Goal: Task Accomplishment & Management: Manage account settings

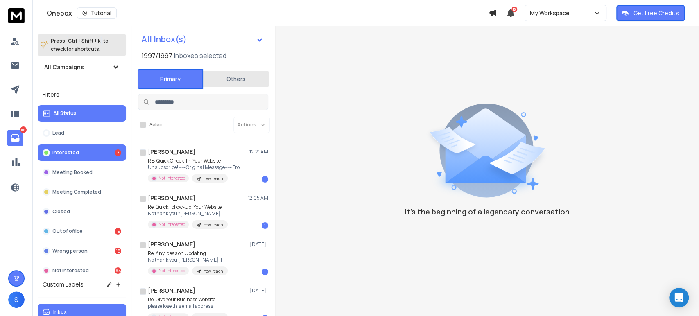
click at [85, 151] on button "Interested 7" at bounding box center [82, 153] width 88 height 16
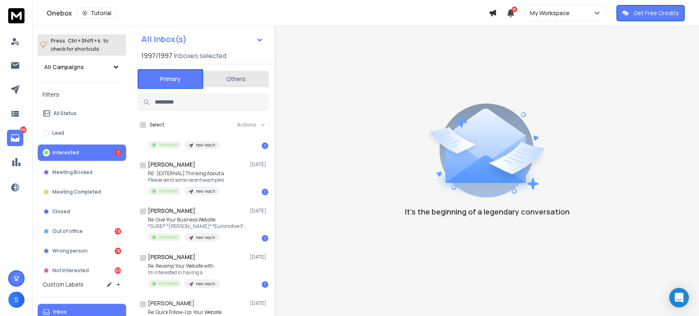
scroll to position [227, 0]
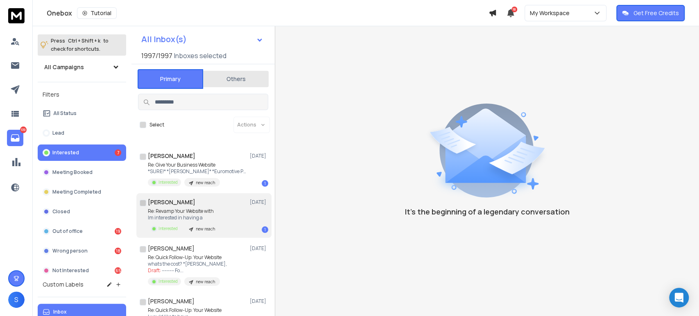
click at [225, 204] on div "[PERSON_NAME] [DATE]" at bounding box center [208, 202] width 120 height 8
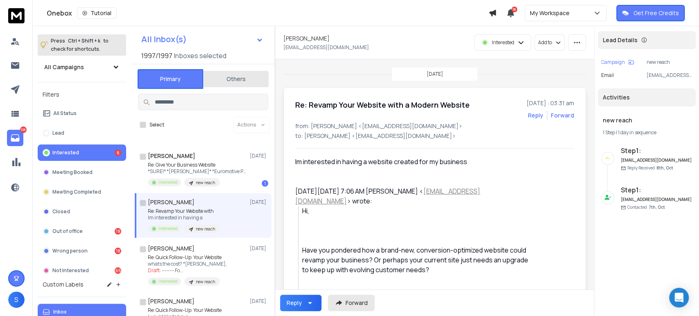
click at [350, 300] on button "Forward" at bounding box center [351, 303] width 47 height 16
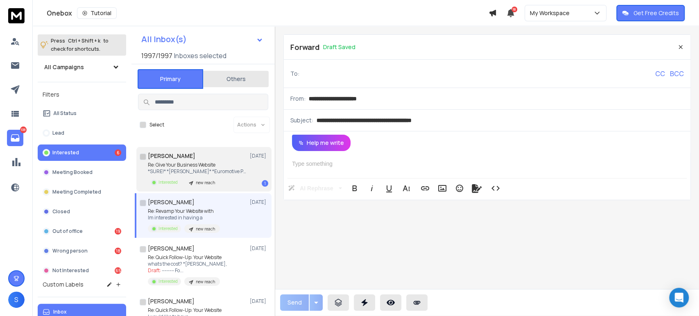
click at [226, 158] on div "[PERSON_NAME] [DATE]" at bounding box center [208, 156] width 120 height 8
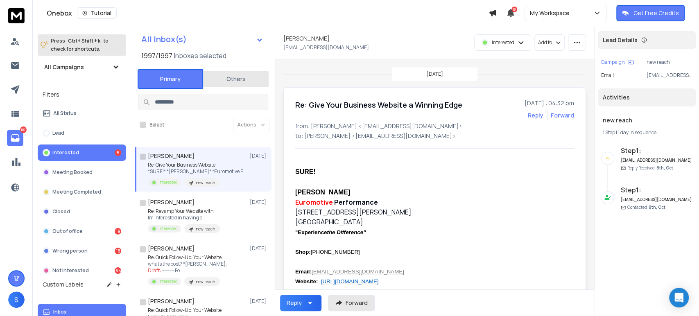
click at [355, 298] on button "Forward" at bounding box center [351, 303] width 47 height 16
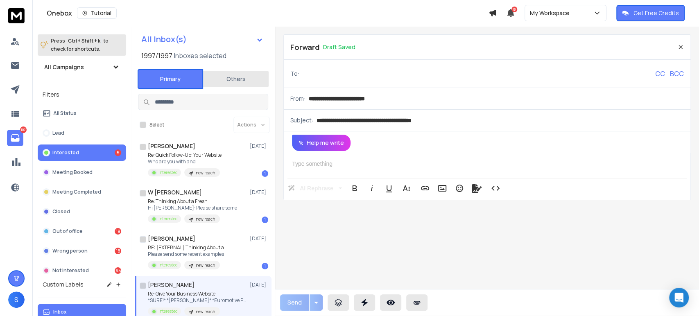
scroll to position [91, 0]
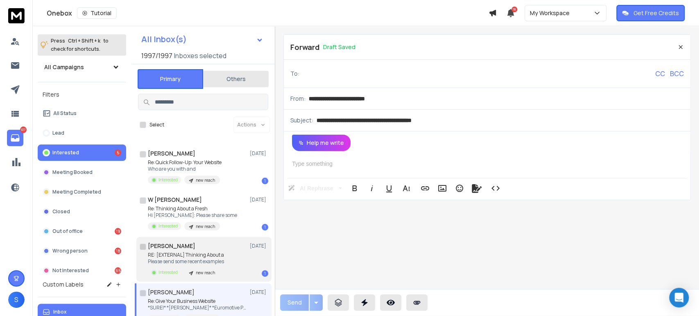
click at [211, 247] on div "[PERSON_NAME] [DATE]" at bounding box center [208, 246] width 120 height 8
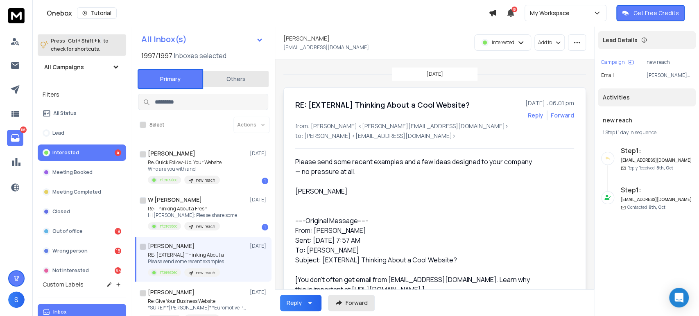
click at [356, 300] on button "Forward" at bounding box center [351, 303] width 47 height 16
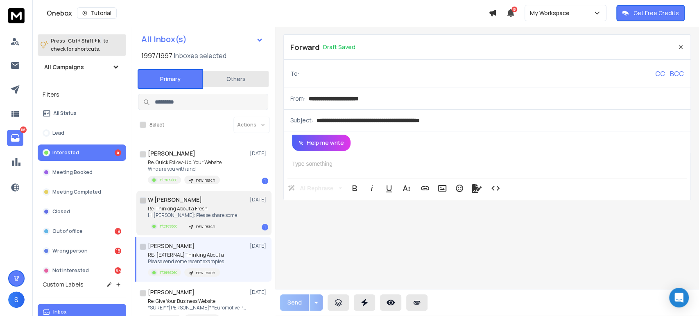
click at [221, 210] on div "Re: Thinking About a Fresh Hi [PERSON_NAME]: Please share some Interested new r…" at bounding box center [208, 218] width 120 height 25
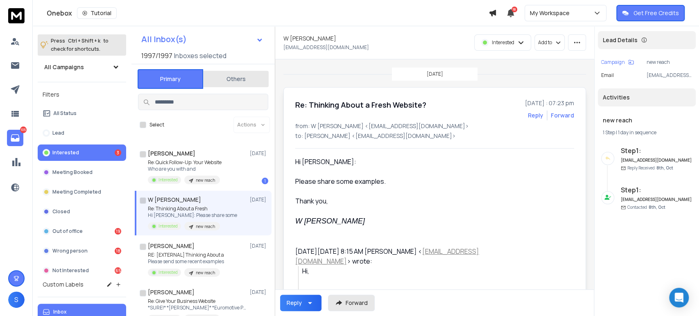
click at [352, 301] on button "Forward" at bounding box center [351, 303] width 47 height 16
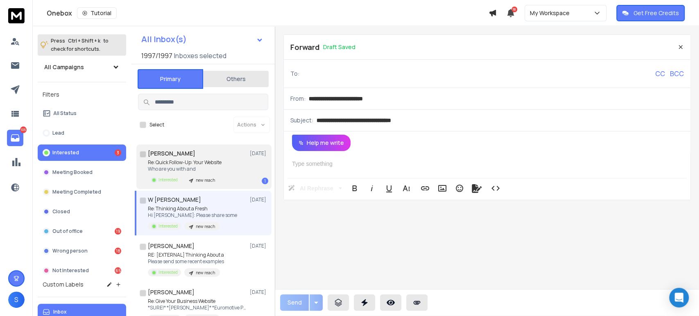
click at [197, 156] on div "[PERSON_NAME] [DATE]" at bounding box center [208, 153] width 120 height 8
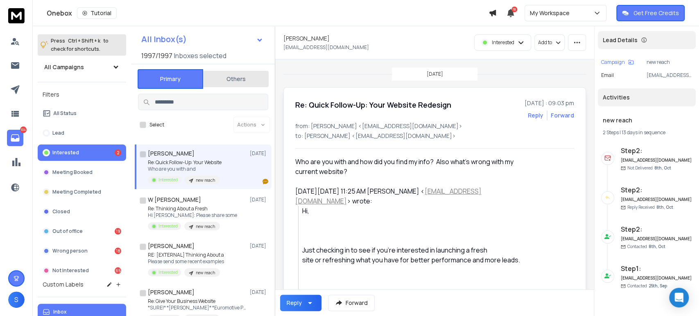
scroll to position [0, 0]
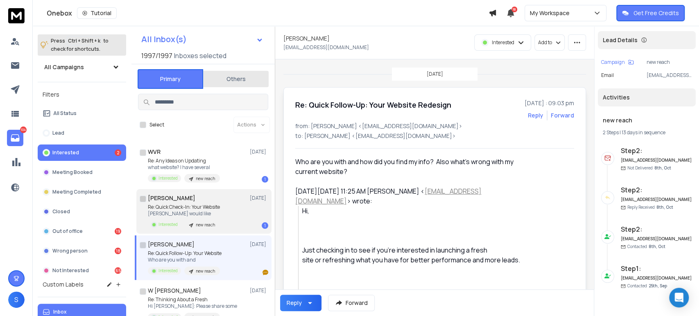
click at [215, 206] on p "Re: Quick Check-In: Your Website" at bounding box center [184, 207] width 72 height 7
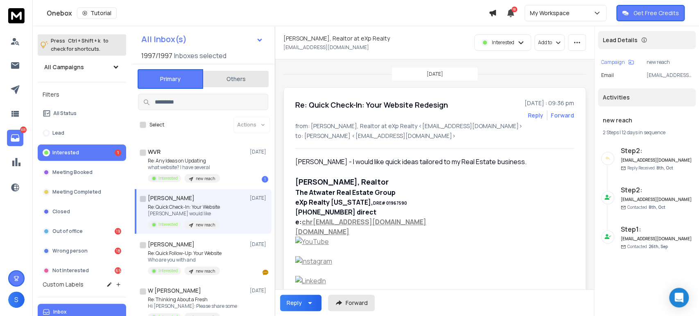
click at [350, 303] on button "Forward" at bounding box center [351, 303] width 47 height 16
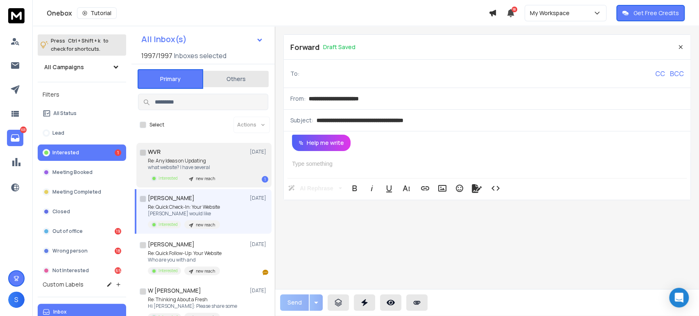
click at [217, 160] on p "Re: Any Ideas on Updating" at bounding box center [184, 161] width 72 height 7
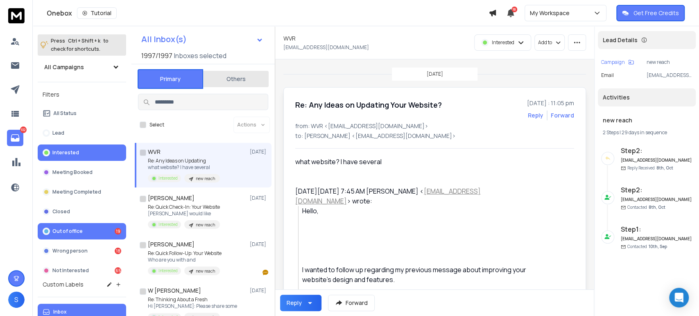
click at [81, 229] on button "Out of office 19" at bounding box center [82, 231] width 88 height 16
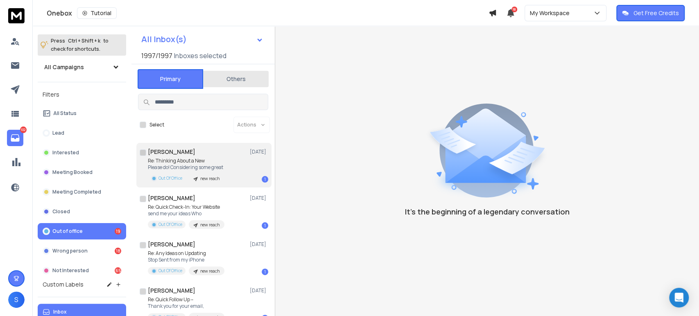
click at [235, 170] on div "Re: Thinking About a New Please do! Considering some great Out Of Office new re…" at bounding box center [208, 170] width 120 height 25
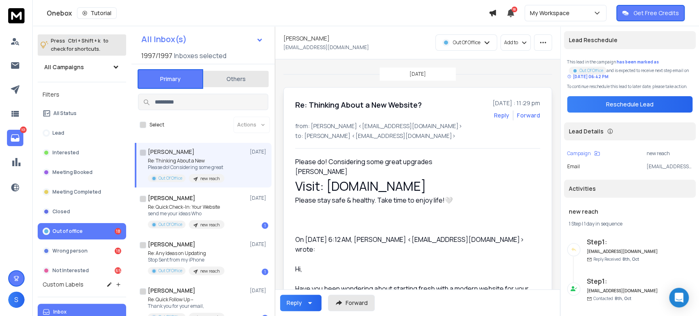
click at [341, 305] on icon at bounding box center [338, 302] width 7 height 7
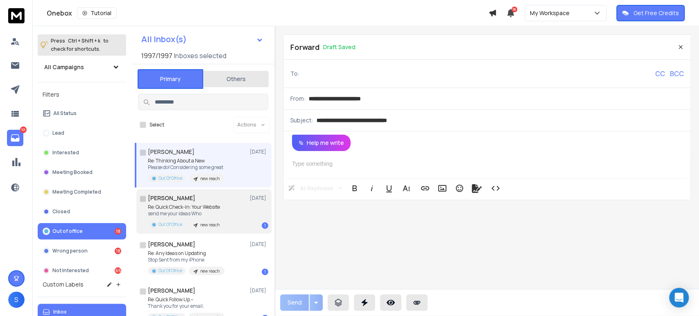
click at [201, 202] on div "[PERSON_NAME] [DATE] Re: Quick Check-In: Your Website send me your ideas Who Ou…" at bounding box center [208, 211] width 120 height 35
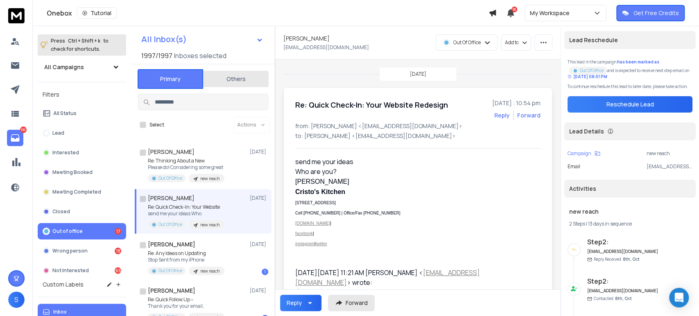
click at [363, 301] on button "Forward" at bounding box center [351, 303] width 47 height 16
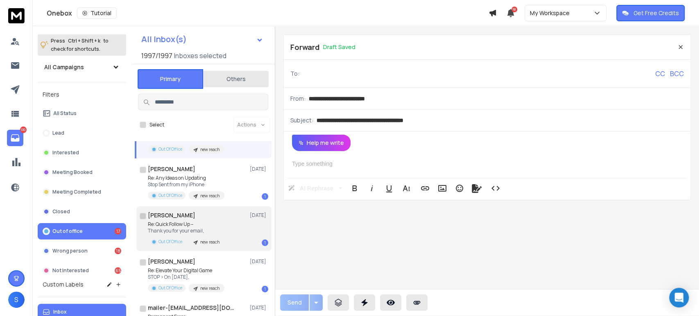
scroll to position [91, 0]
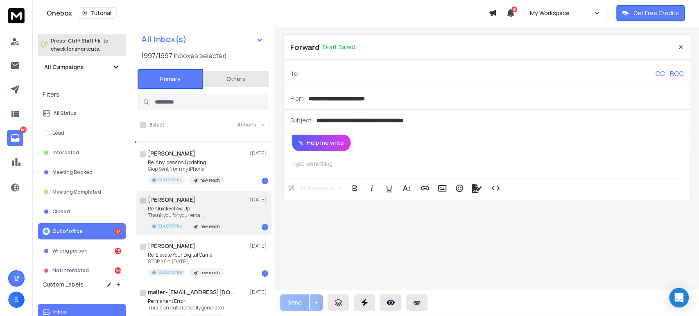
click at [213, 200] on div "[PERSON_NAME] [DATE]" at bounding box center [208, 200] width 120 height 8
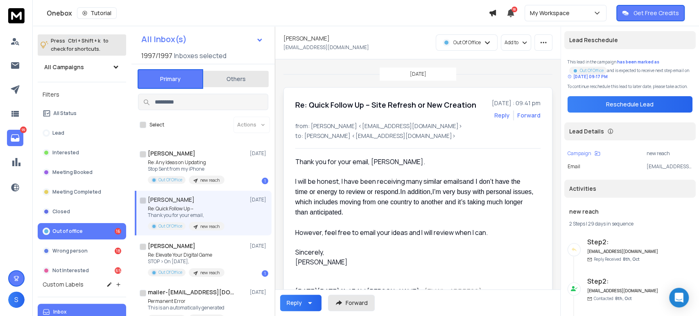
click at [360, 302] on button "Forward" at bounding box center [351, 303] width 47 height 16
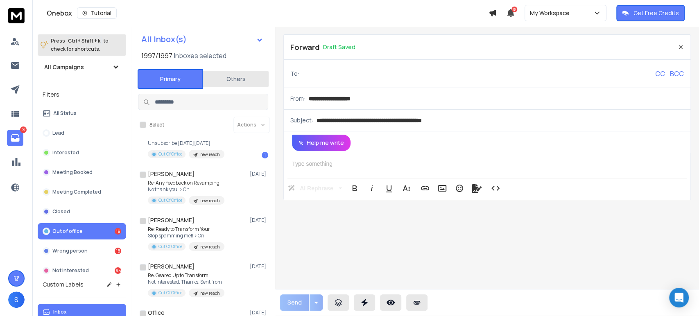
scroll to position [955, 0]
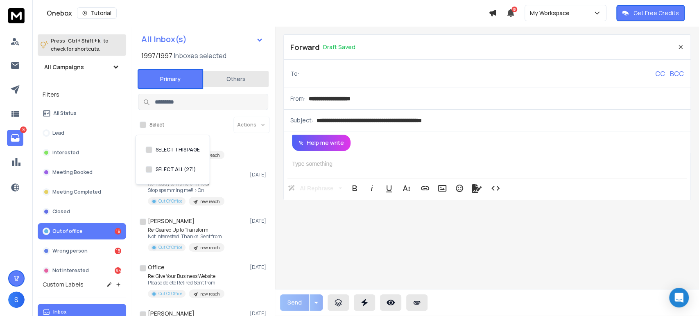
click at [149, 170] on button "SELECT THIS PAGE" at bounding box center [149, 169] width 7 height 7
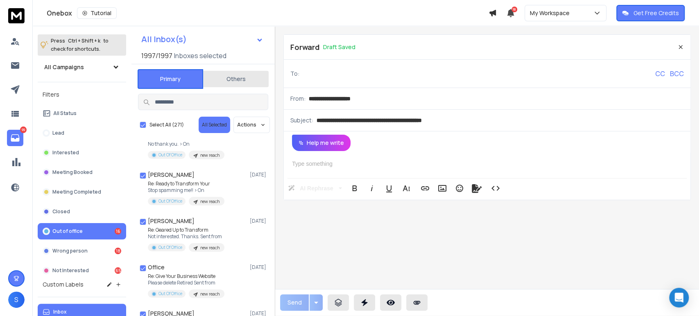
click at [275, 129] on div "**********" at bounding box center [487, 164] width 424 height 276
click at [263, 126] on icon "button" at bounding box center [263, 125] width 7 height 7
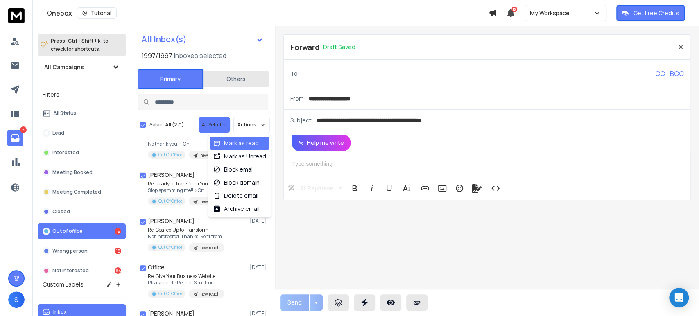
click at [257, 143] on div "Mark as read" at bounding box center [239, 143] width 59 height 13
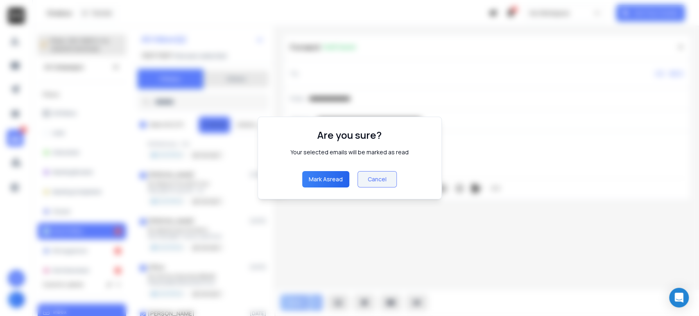
click at [331, 179] on p "Mark as read" at bounding box center [326, 179] width 34 height 8
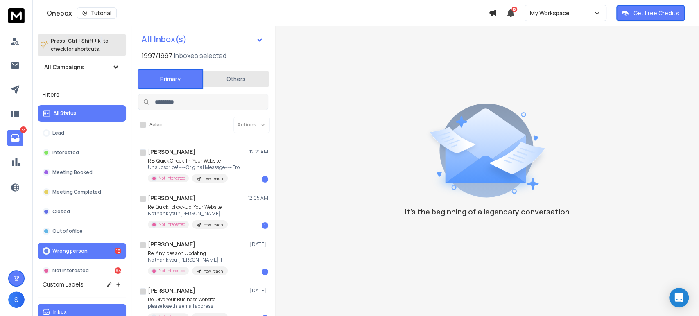
click at [95, 249] on button "Wrong person 18" at bounding box center [82, 251] width 88 height 16
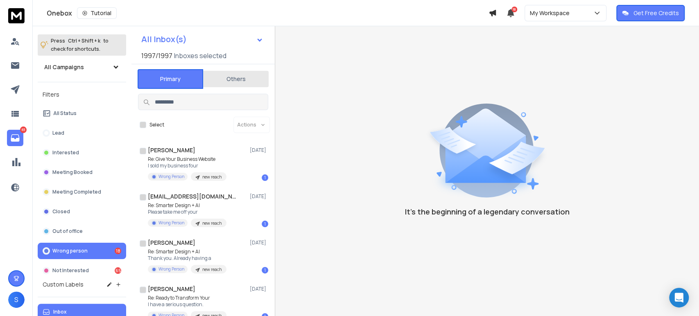
scroll to position [227, 0]
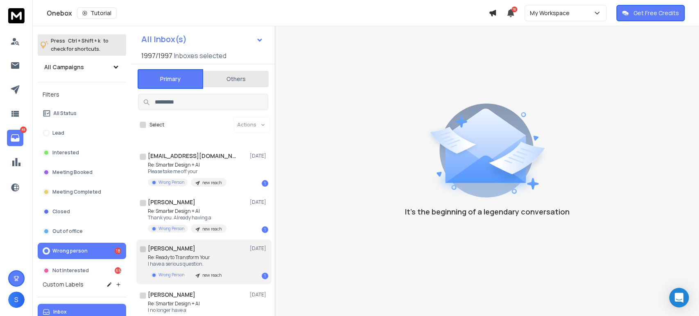
click at [217, 257] on p "Re: Ready to Transform Your" at bounding box center [187, 257] width 79 height 7
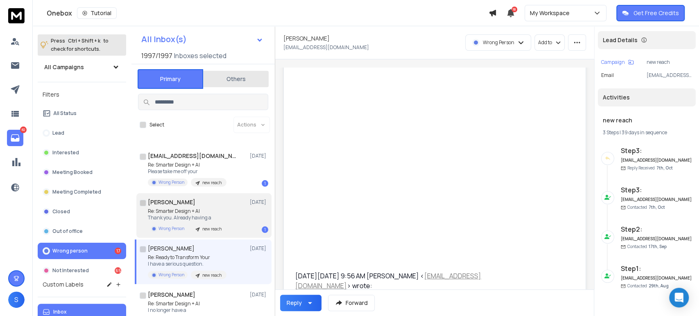
scroll to position [136, 0]
click at [229, 214] on div "Re: Smarter Design + AI Thank you. Already having a Wrong Person new reach 1" at bounding box center [208, 220] width 120 height 25
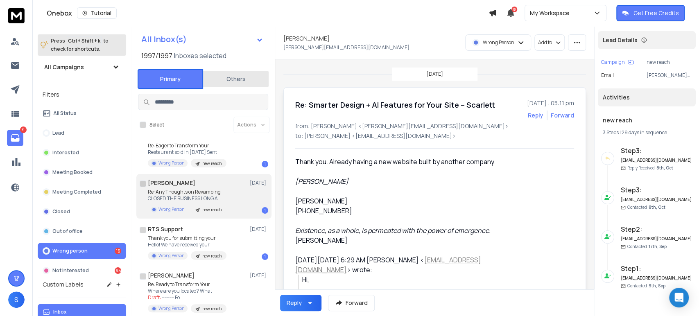
scroll to position [637, 0]
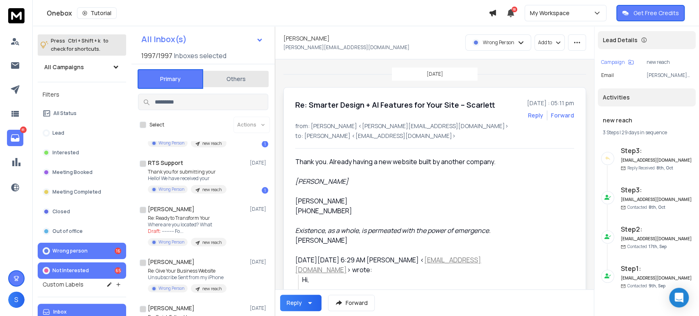
click at [86, 271] on button "Not Interested 65" at bounding box center [82, 270] width 88 height 16
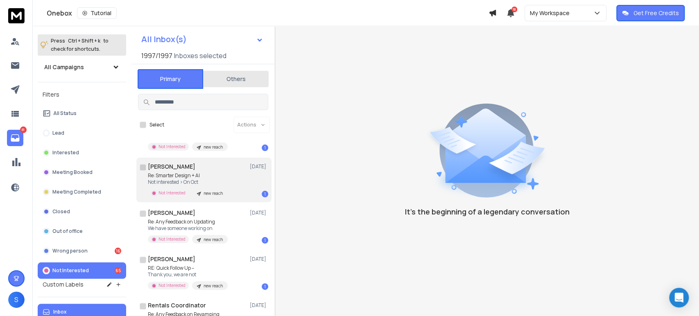
scroll to position [500, 0]
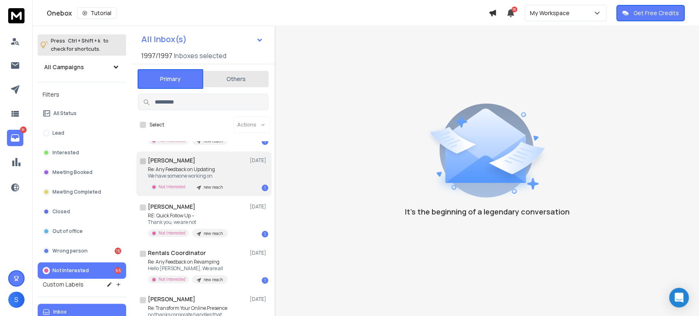
click at [229, 168] on div "Re: Any Feedback on Updating We have someone working on Not Interested new reac…" at bounding box center [208, 178] width 120 height 25
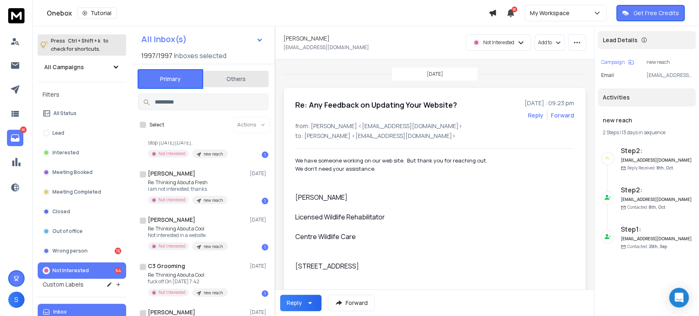
scroll to position [1183, 0]
click at [17, 140] on icon at bounding box center [15, 137] width 9 height 7
click at [16, 92] on icon at bounding box center [15, 90] width 9 height 9
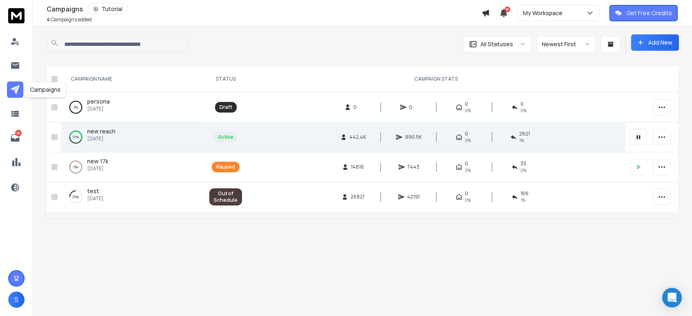
click at [124, 124] on td "57 % new reach 3 months ago" at bounding box center [132, 137] width 143 height 30
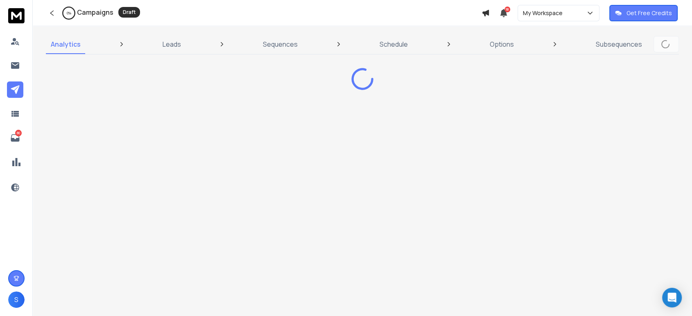
click at [501, 11] on div "18 My Workspace Get Free Credits" at bounding box center [580, 13] width 196 height 16
click at [505, 14] on icon at bounding box center [503, 13] width 7 height 8
